Goal: Task Accomplishment & Management: Manage account settings

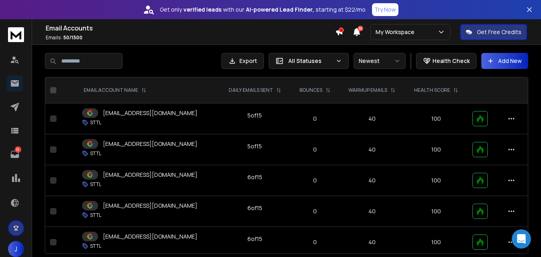
click at [506, 66] on button "Add New" at bounding box center [505, 61] width 47 height 16
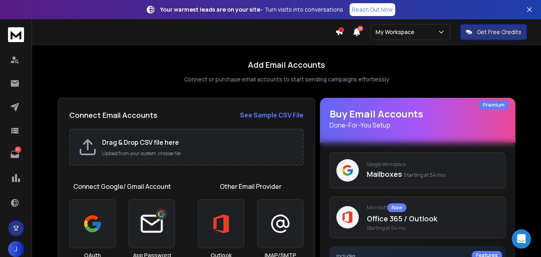
click at [94, 228] on icon at bounding box center [93, 224] width 20 height 24
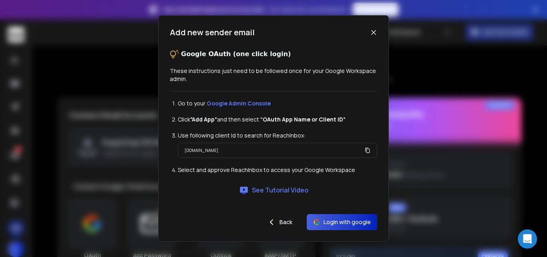
click at [332, 218] on button "Login with google" at bounding box center [342, 222] width 71 height 16
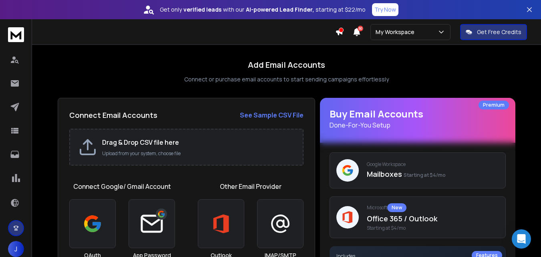
click at [103, 218] on div at bounding box center [92, 223] width 46 height 49
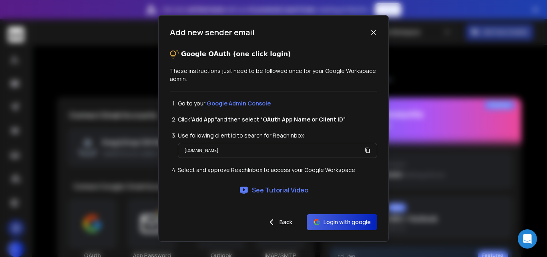
click at [350, 224] on button "Login with google" at bounding box center [342, 222] width 71 height 16
